Goal: Check status: Check status

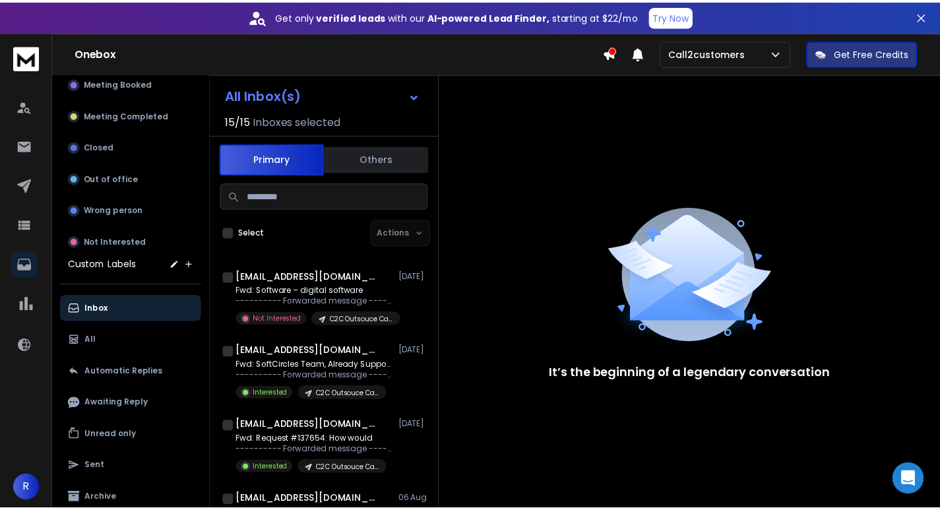
scroll to position [248, 0]
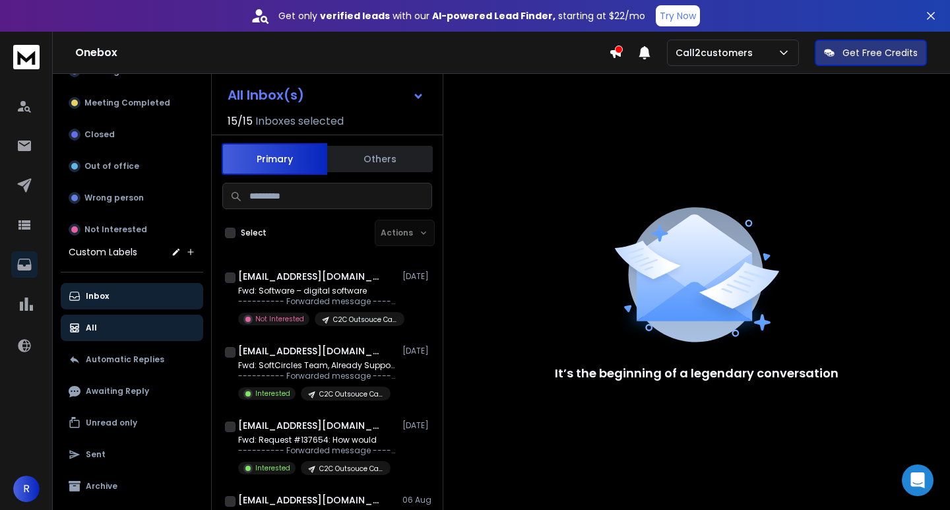
click at [96, 315] on button "All" at bounding box center [132, 328] width 143 height 26
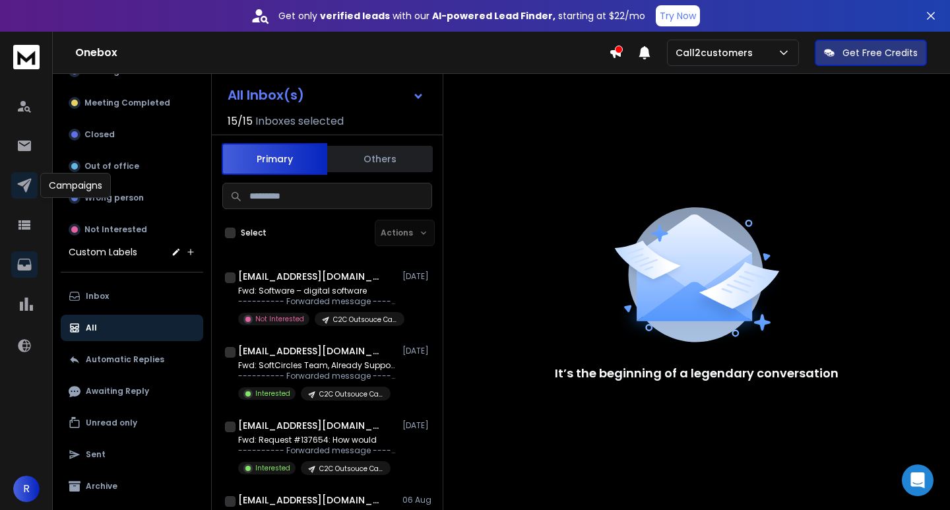
click at [20, 180] on icon at bounding box center [24, 186] width 16 height 16
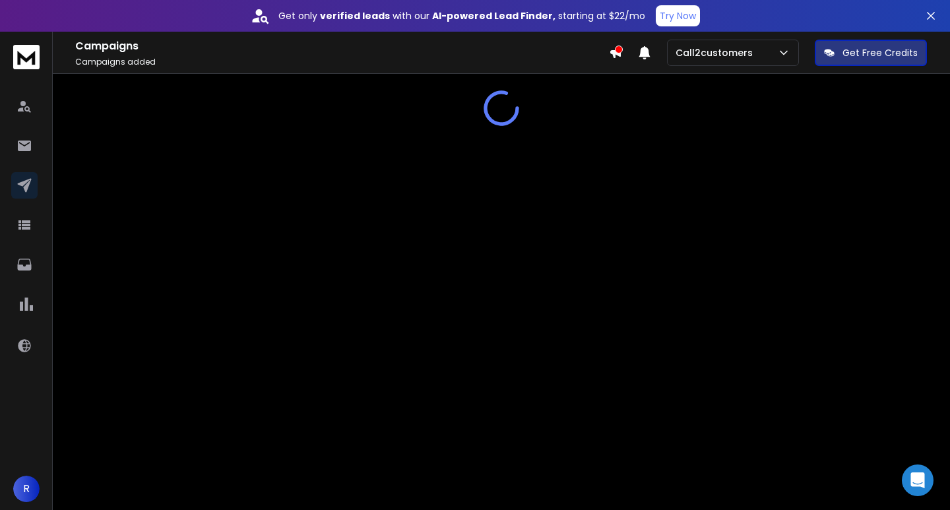
click at [934, 12] on div "Get only verified leads with our AI-powered Lead Finder, starting at $22/mo Try…" at bounding box center [475, 16] width 950 height 32
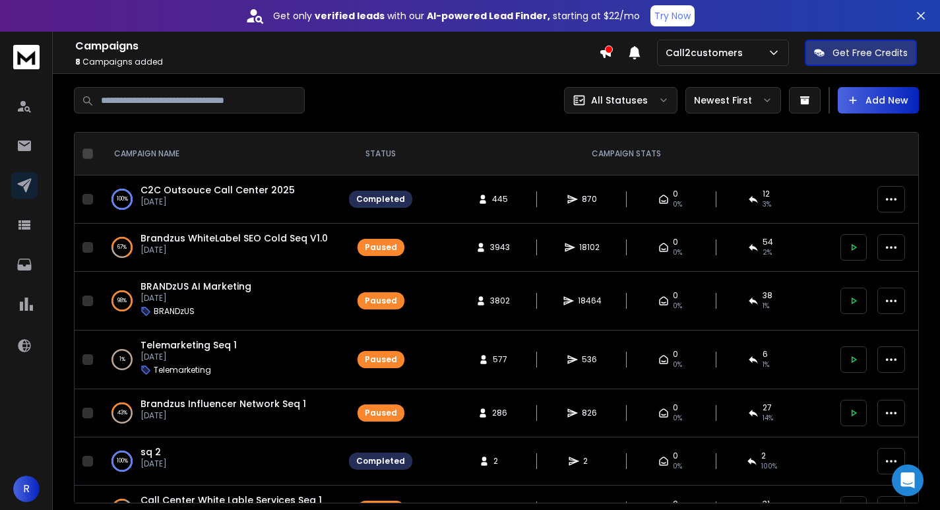
click at [186, 181] on td "100 % C2C Outsouce Call Center 2025 [DATE]" at bounding box center [219, 200] width 243 height 48
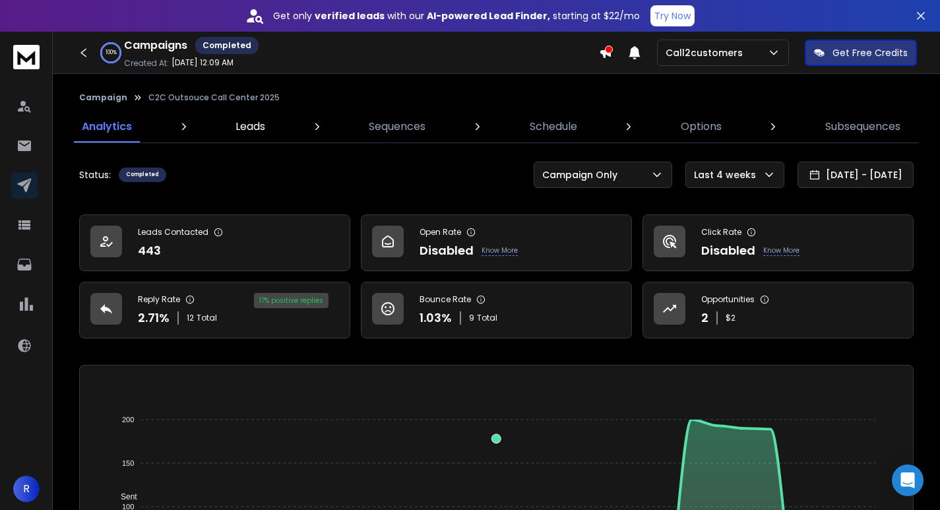
click at [236, 123] on p "Leads" at bounding box center [251, 127] width 30 height 16
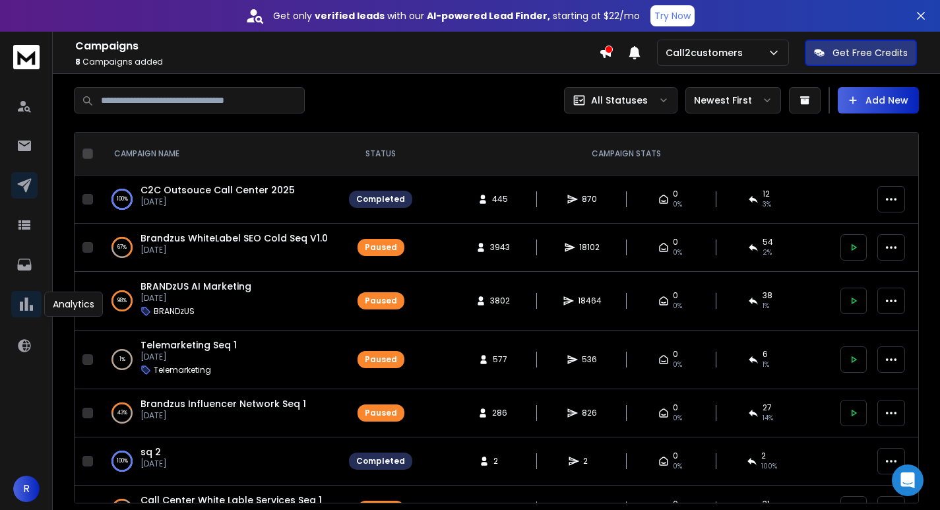
click at [28, 310] on icon at bounding box center [26, 304] width 13 height 13
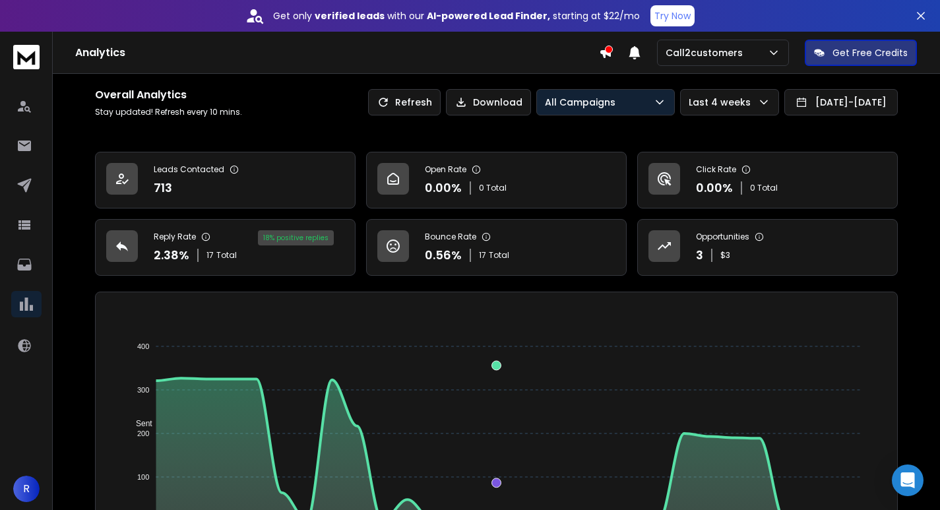
click at [557, 98] on p "All Campaigns" at bounding box center [583, 102] width 76 height 13
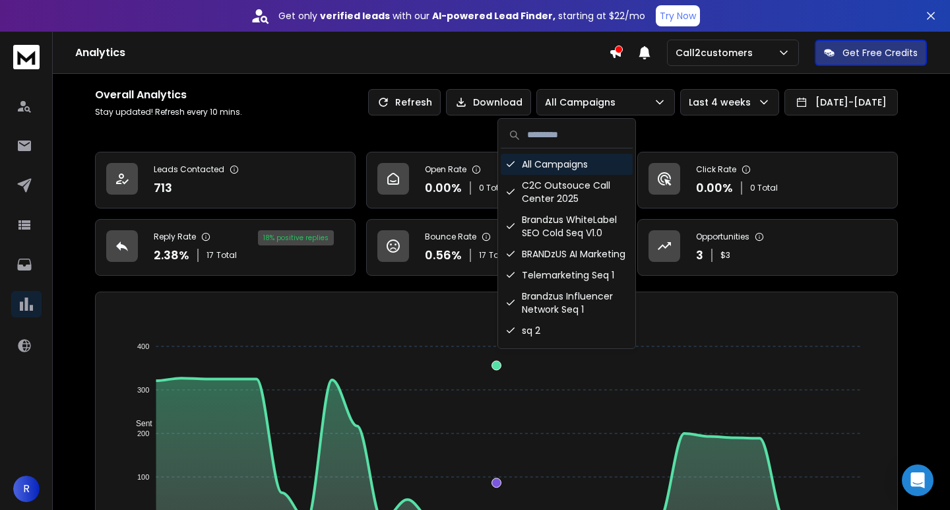
click at [544, 166] on div "All Campaigns" at bounding box center [567, 164] width 132 height 21
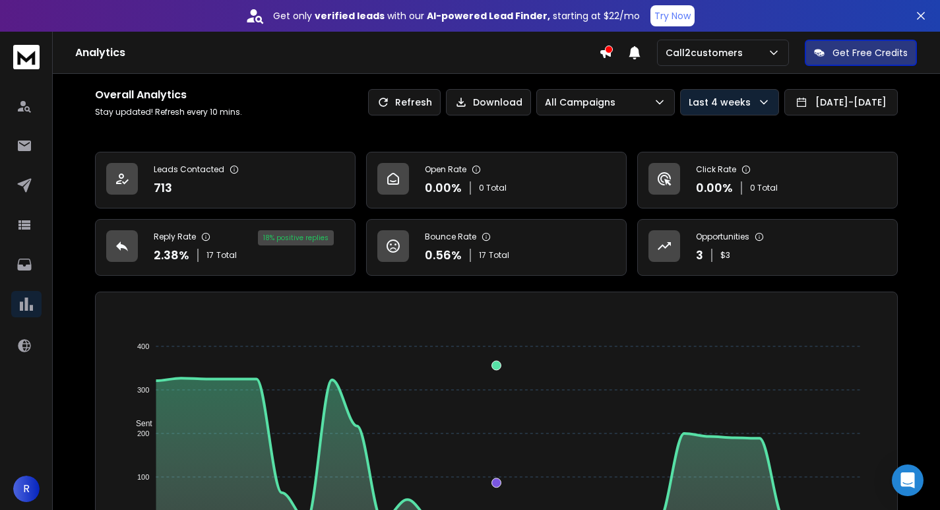
click at [680, 94] on button "Last 4 weeks" at bounding box center [729, 102] width 99 height 26
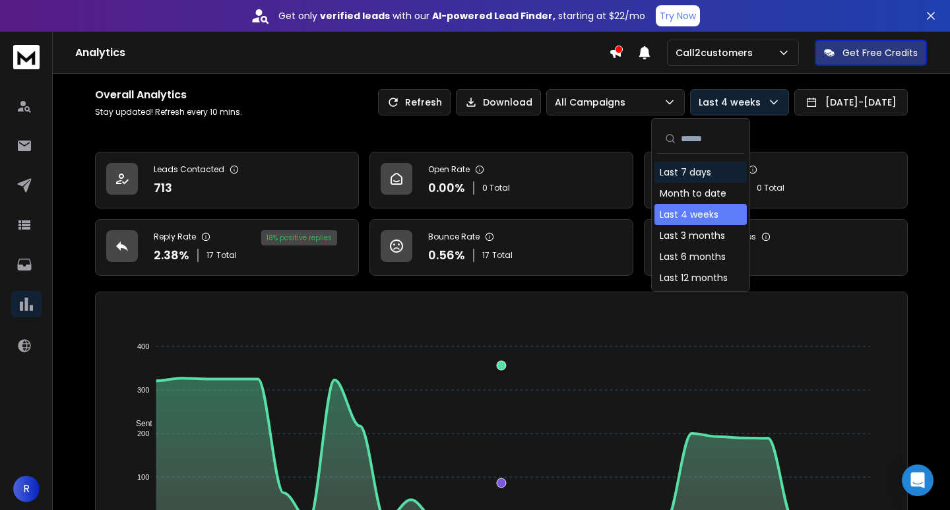
click at [690, 99] on button "Last 4 weeks" at bounding box center [739, 102] width 99 height 26
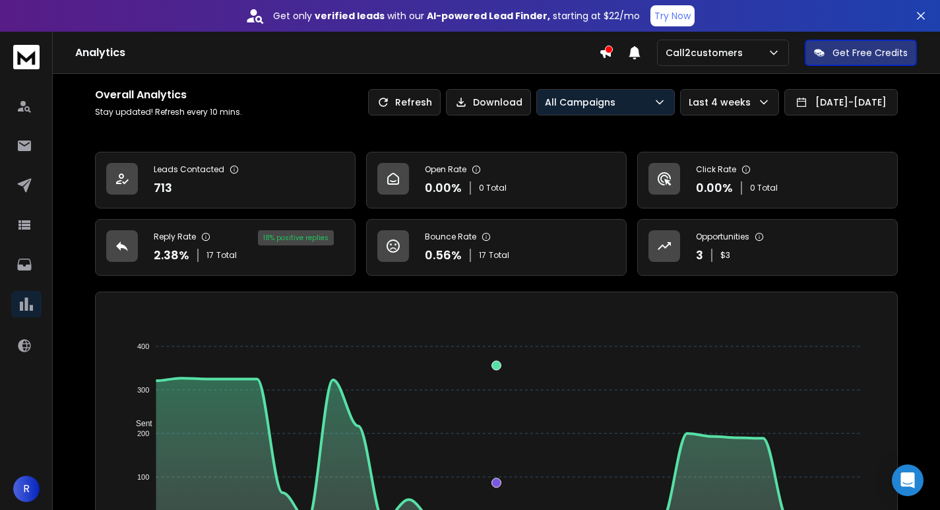
click at [604, 104] on div "All Campaigns" at bounding box center [605, 102] width 121 height 13
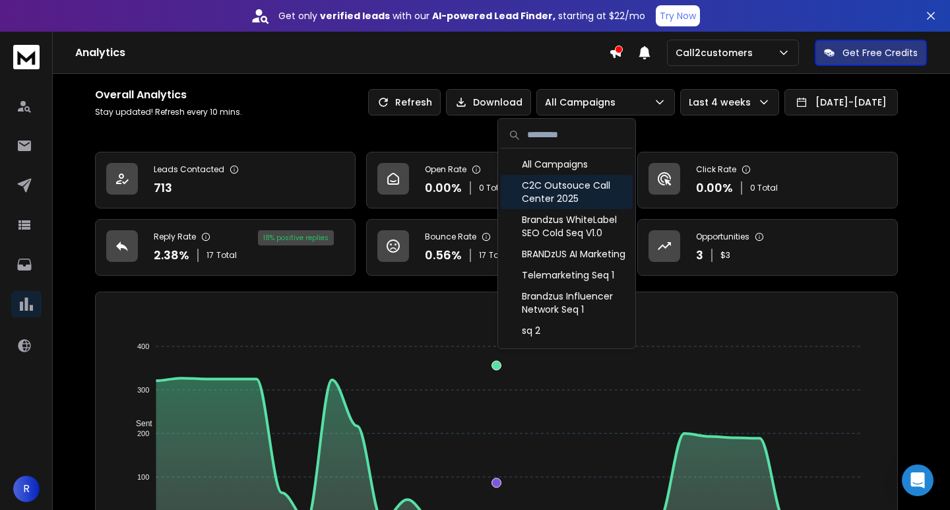
click at [530, 179] on div "C2C Outsouce Call Center 2025" at bounding box center [567, 192] width 132 height 34
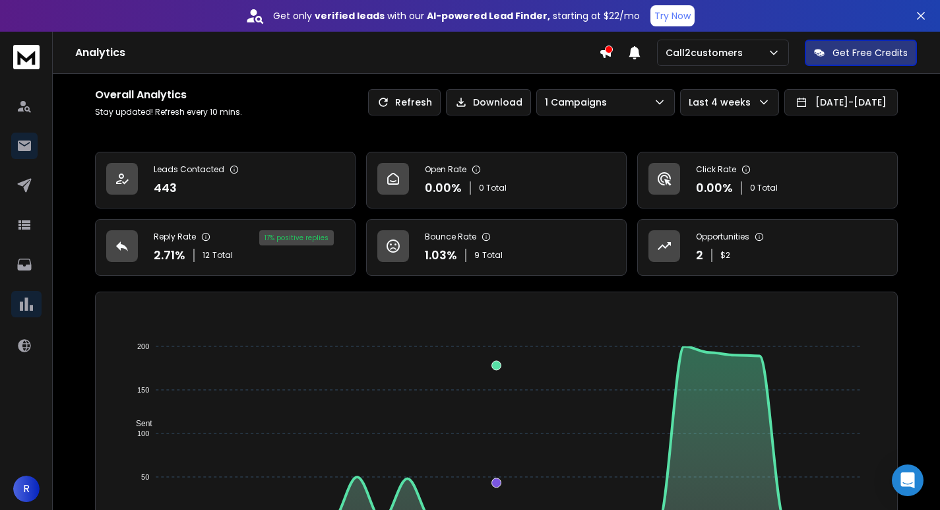
scroll to position [66, 0]
